Goal: Ask a question

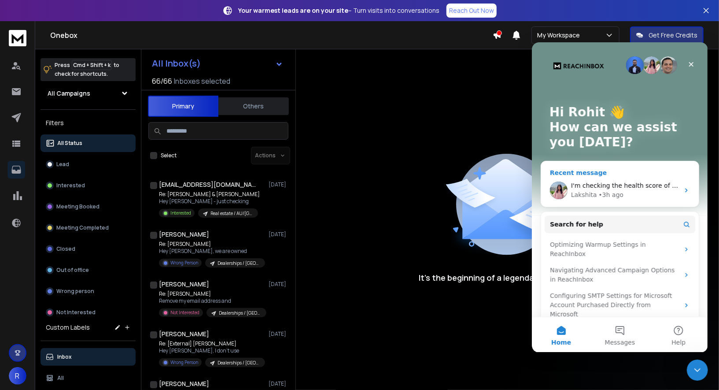
click at [600, 186] on span "I'm checking the health score of all the emails I'm warming up. All of them hav…" at bounding box center [731, 184] width 323 height 7
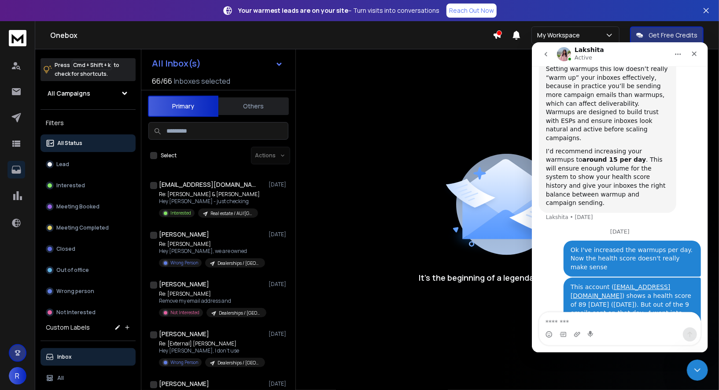
scroll to position [635, 0]
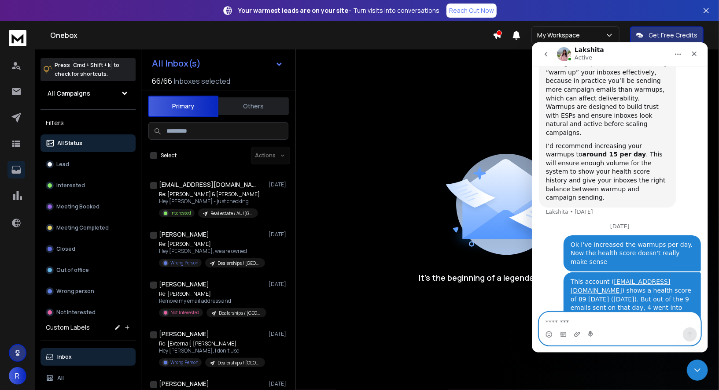
click at [578, 318] on textarea "Message…" at bounding box center [619, 319] width 161 height 15
click at [548, 338] on div "Intercom messenger" at bounding box center [548, 334] width 7 height 14
click at [548, 333] on icon "Emoji picker" at bounding box center [548, 333] width 7 height 7
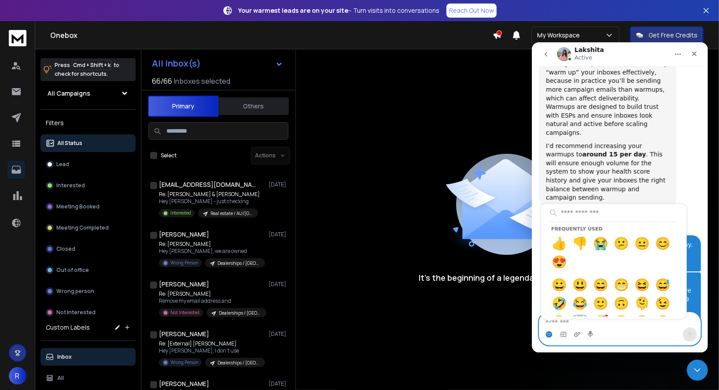
click at [548, 333] on circle "Emoji picker" at bounding box center [548, 334] width 6 height 6
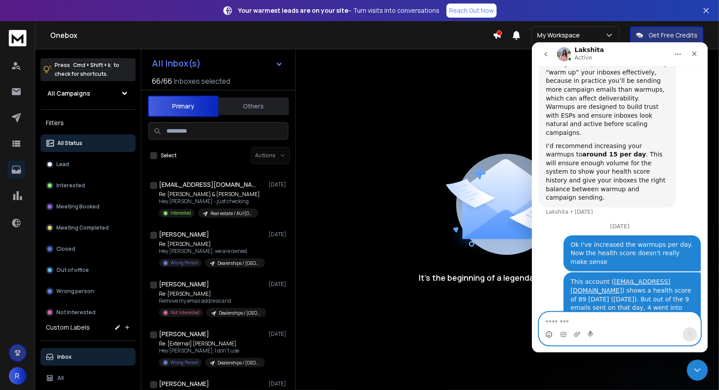
click at [557, 322] on textarea "Message…" at bounding box center [619, 319] width 161 height 15
type textarea "**********"
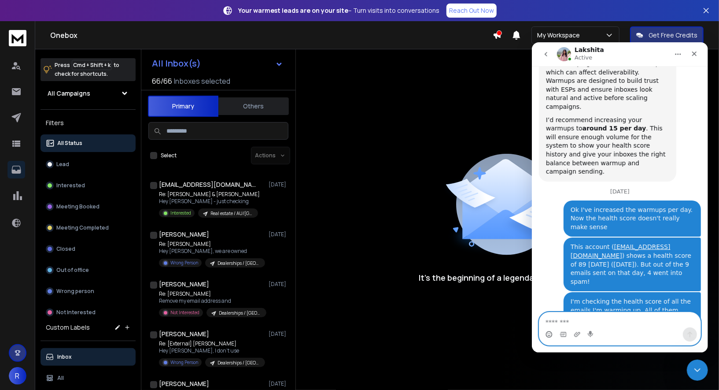
scroll to position [696, 0]
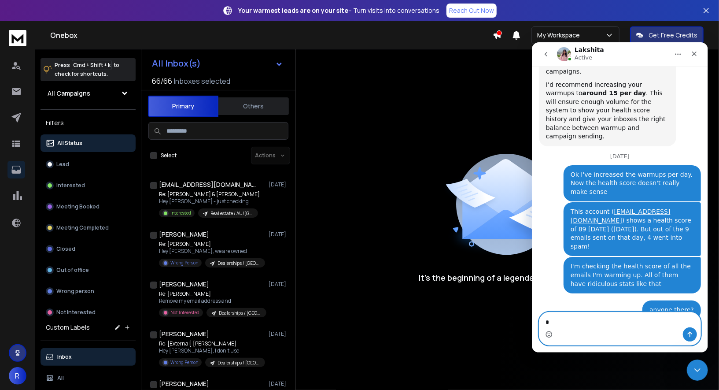
type textarea "**"
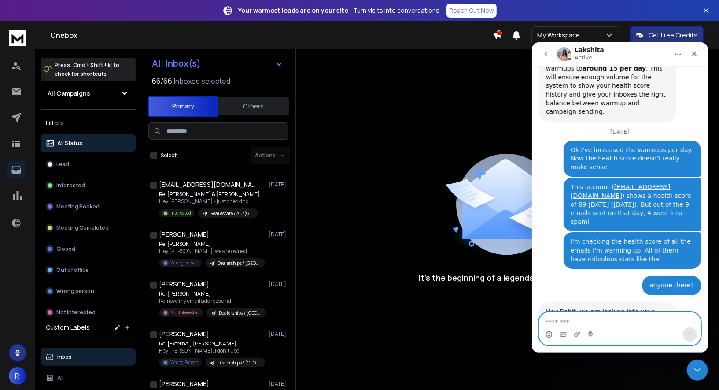
scroll to position [722, 0]
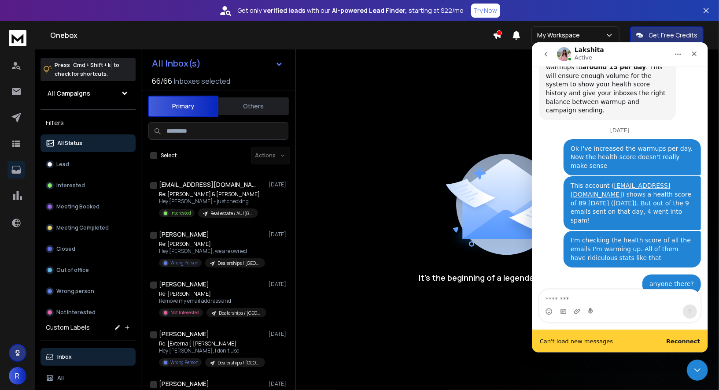
scroll to position [745, 0]
